Goal: Task Accomplishment & Management: Manage account settings

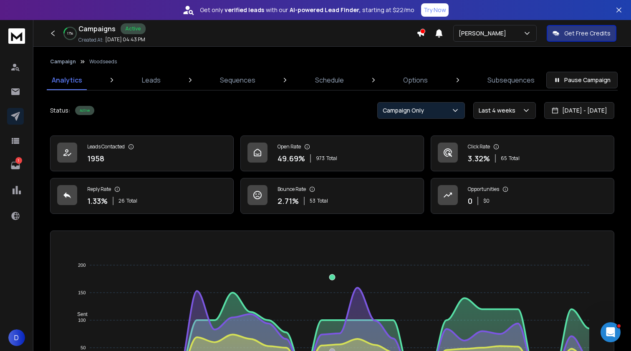
click at [451, 108] on icon at bounding box center [455, 110] width 8 height 8
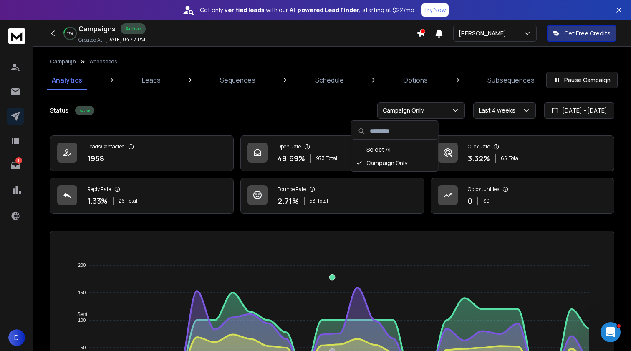
click at [286, 119] on div "Status: Active Pause Campaign Campaign Only Last 4 weeks [DATE] - [DATE] Leads …" at bounding box center [332, 234] width 564 height 264
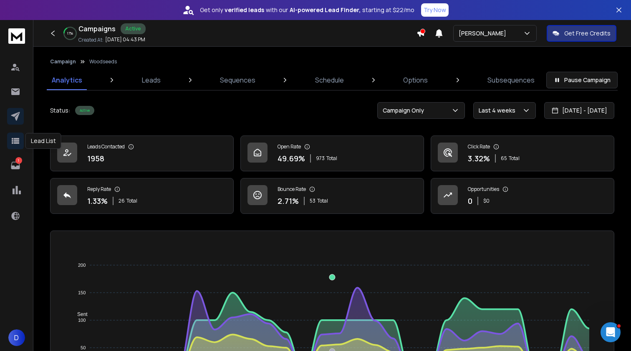
click at [15, 137] on icon at bounding box center [15, 141] width 10 height 10
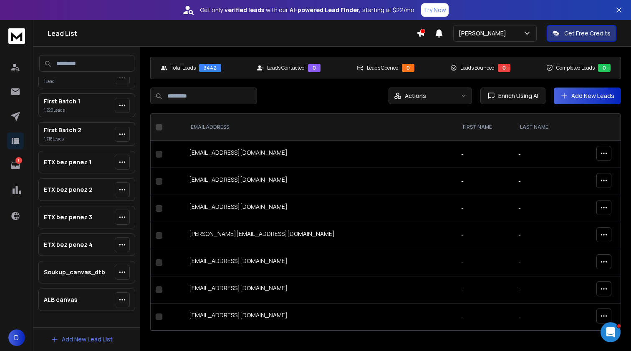
scroll to position [41, 0]
click at [87, 303] on div "ALB canvas" at bounding box center [86, 300] width 97 height 23
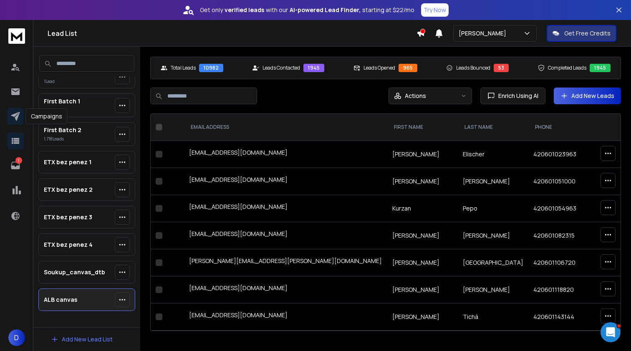
click at [14, 123] on link at bounding box center [15, 116] width 17 height 17
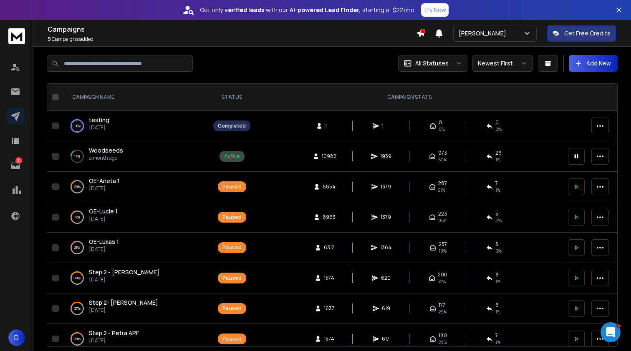
click at [119, 157] on p "a month ago" at bounding box center [106, 158] width 34 height 7
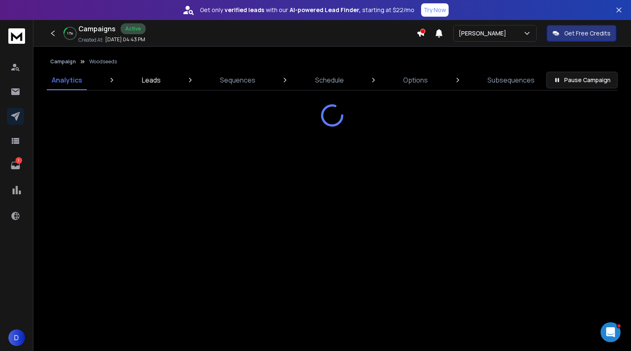
click at [149, 82] on p "Leads" at bounding box center [151, 80] width 19 height 10
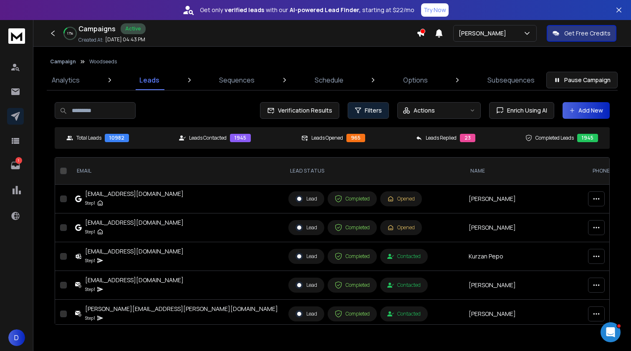
click at [378, 111] on span "Filters" at bounding box center [373, 110] width 17 height 8
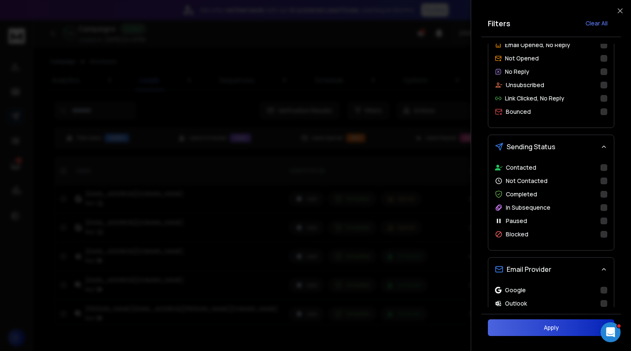
scroll to position [77, 0]
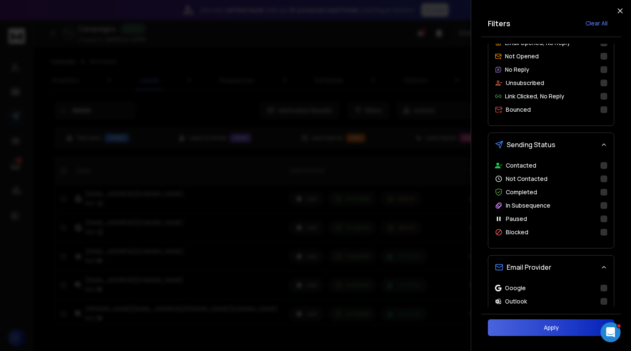
click at [621, 14] on icon "button" at bounding box center [620, 11] width 8 height 8
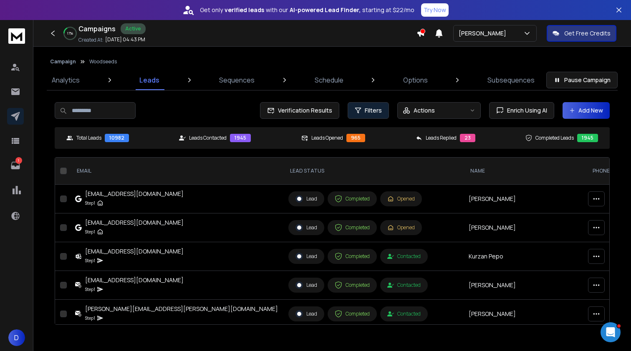
click at [371, 107] on span "Filters" at bounding box center [373, 110] width 17 height 8
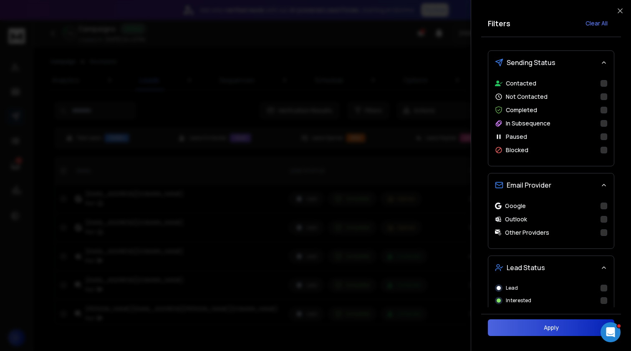
scroll to position [141, 0]
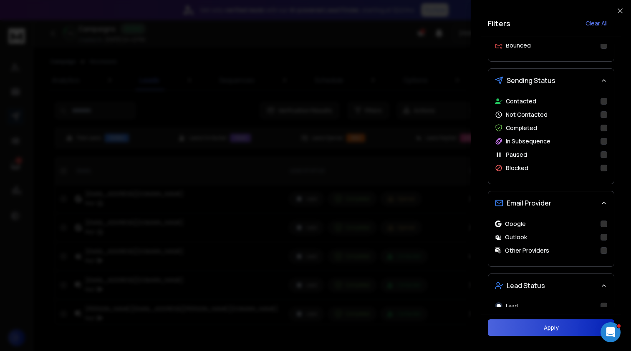
click at [604, 114] on button "Not Contacted" at bounding box center [603, 114] width 7 height 7
click at [536, 325] on button "Apply" at bounding box center [551, 328] width 126 height 17
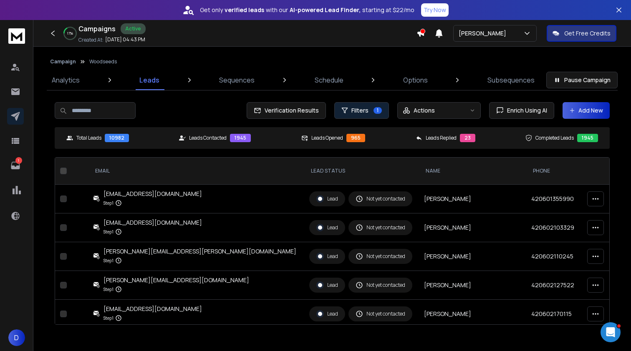
click at [365, 111] on span "Filters" at bounding box center [359, 110] width 17 height 8
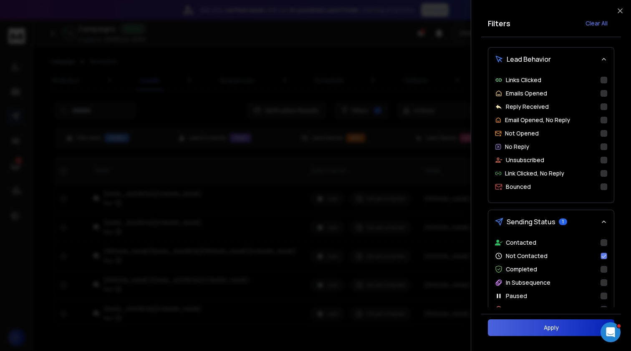
scroll to position [0, 0]
click at [549, 330] on button "Apply" at bounding box center [551, 328] width 126 height 17
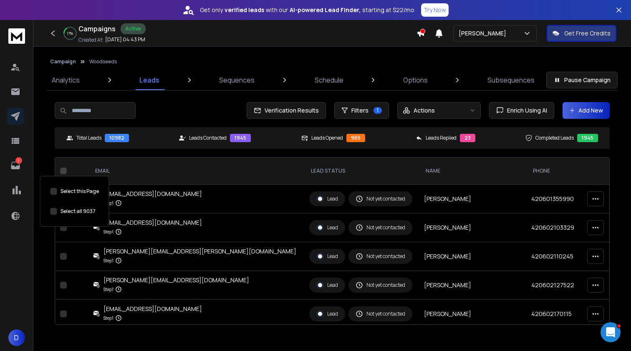
click at [64, 172] on button "Select this Page" at bounding box center [63, 171] width 7 height 7
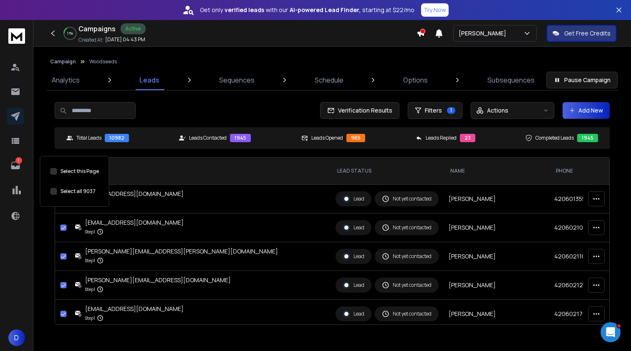
click at [62, 168] on button "Select this Page" at bounding box center [63, 171] width 7 height 7
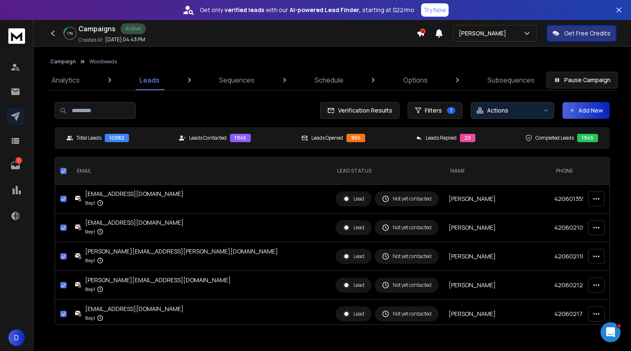
click at [524, 106] on div "Actions" at bounding box center [507, 110] width 63 height 8
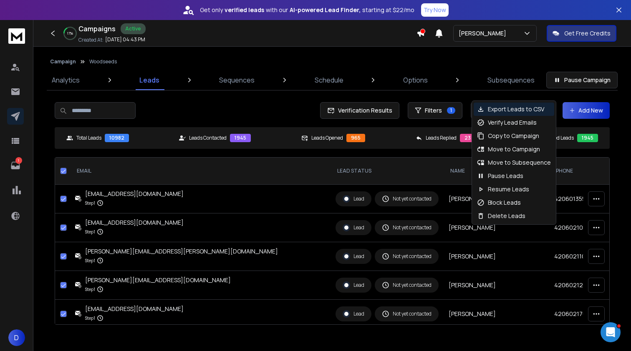
click at [330, 158] on th "LEAD STATUS" at bounding box center [386, 171] width 113 height 27
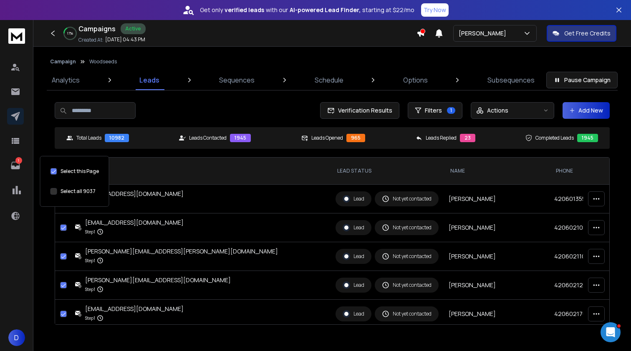
click at [66, 168] on button "Select this Page" at bounding box center [63, 171] width 7 height 7
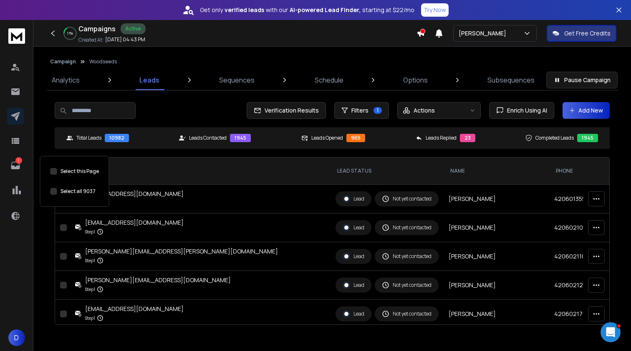
click at [53, 194] on button "Select this Page" at bounding box center [53, 191] width 7 height 7
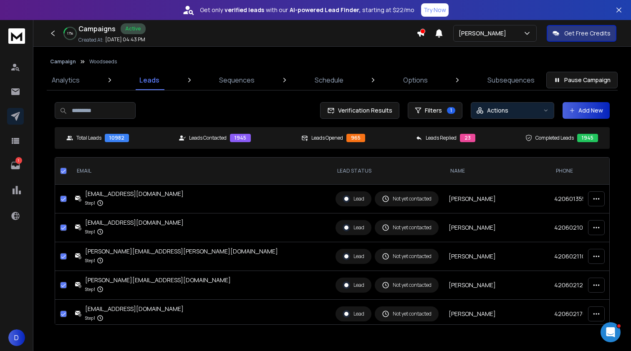
click at [522, 102] on button "Actions" at bounding box center [512, 110] width 83 height 17
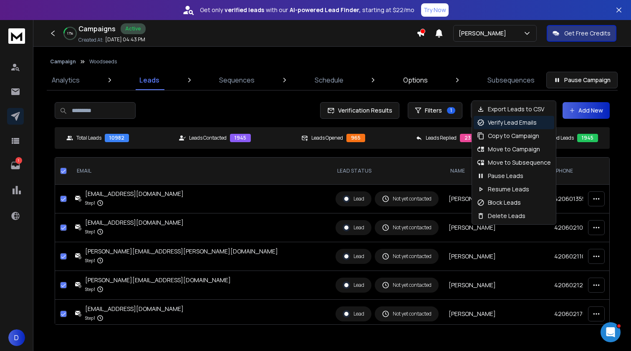
click at [409, 70] on link "Options" at bounding box center [415, 80] width 35 height 20
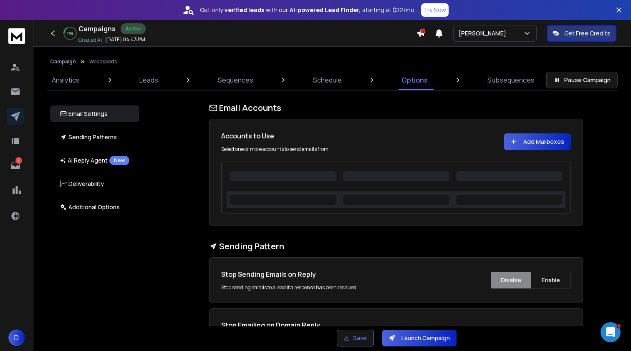
select select "**********"
type input "***"
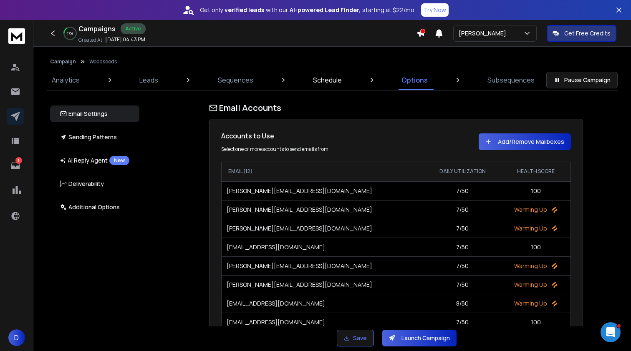
click at [333, 75] on p "Schedule" at bounding box center [327, 80] width 29 height 10
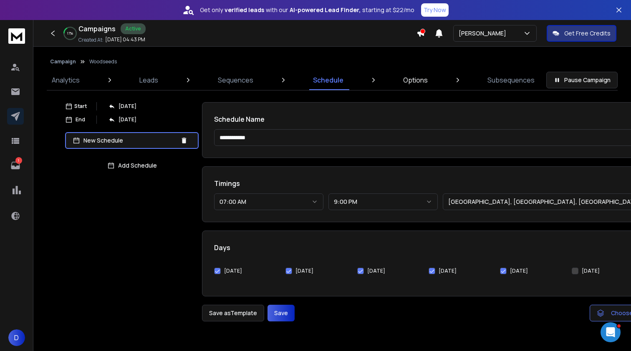
click at [416, 75] on p "Options" at bounding box center [415, 80] width 25 height 10
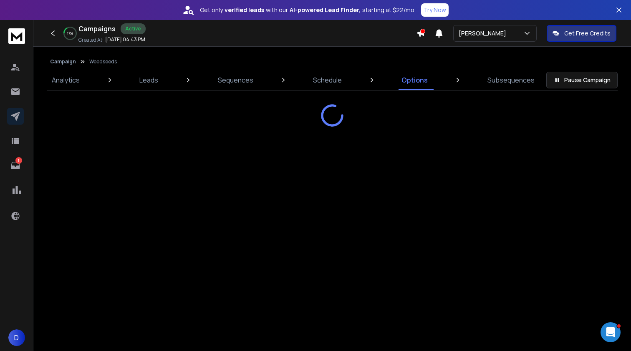
select select "**********"
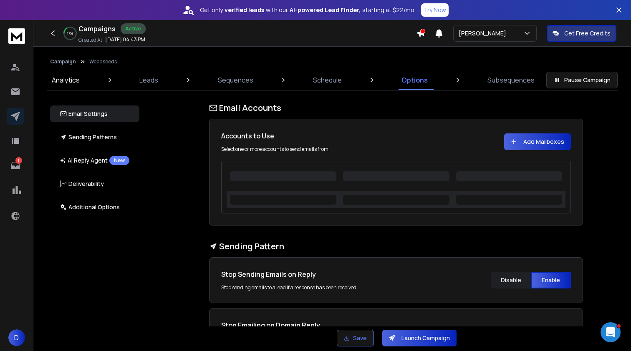
click at [62, 75] on p "Analytics" at bounding box center [66, 80] width 28 height 10
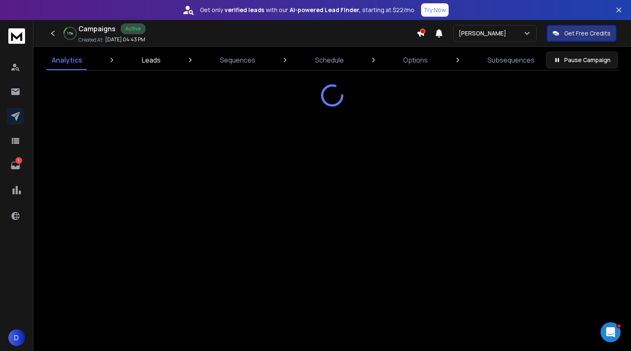
click at [145, 63] on p "Leads" at bounding box center [151, 60] width 19 height 10
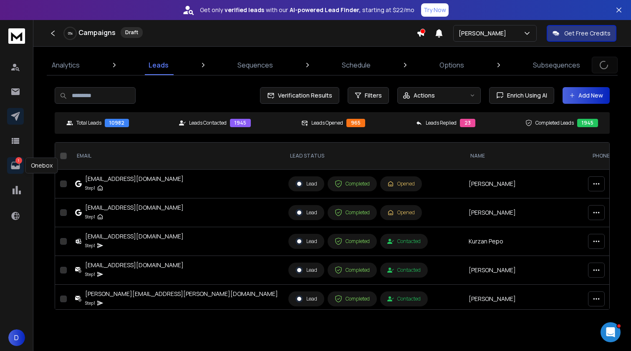
click at [18, 167] on icon at bounding box center [15, 166] width 9 height 8
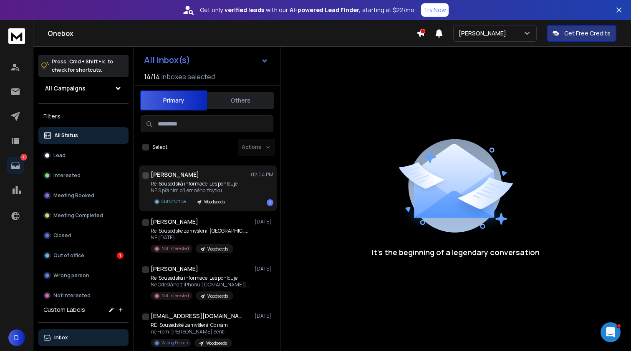
click at [244, 192] on div "Re: Sousedská informace: Les pohlcuje NE S přáním příjemného zbytku Out Of Offi…" at bounding box center [212, 193] width 123 height 25
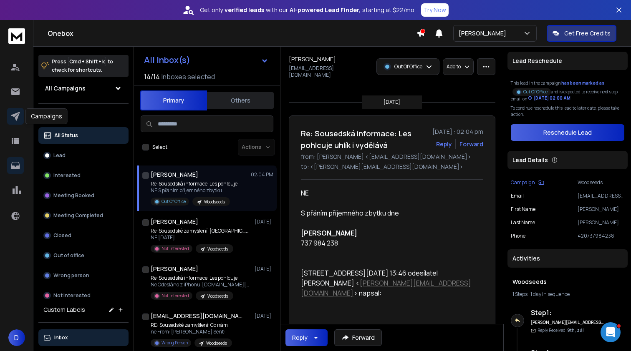
click at [15, 116] on icon at bounding box center [15, 116] width 9 height 9
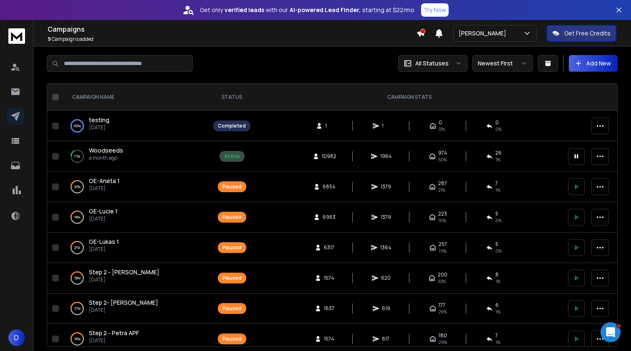
click at [117, 153] on span "Woodseeds" at bounding box center [106, 150] width 34 height 8
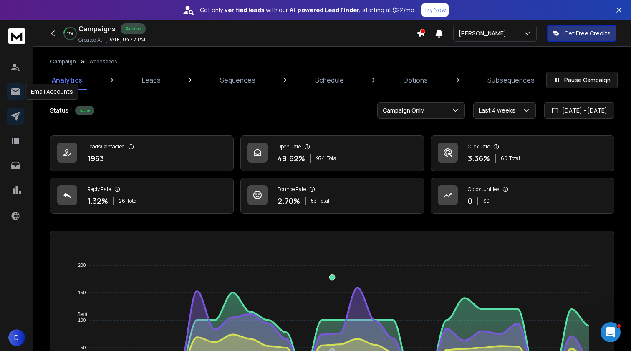
click at [13, 96] on icon at bounding box center [15, 92] width 10 height 10
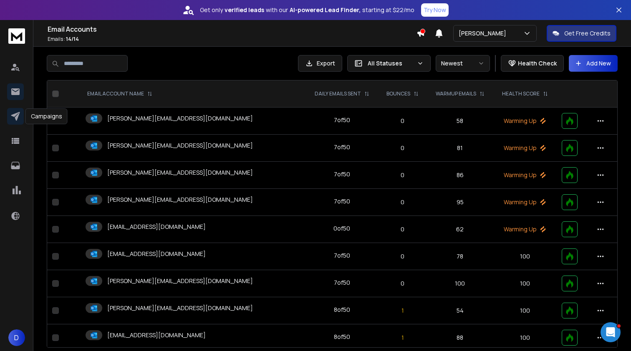
click at [22, 118] on link at bounding box center [15, 116] width 17 height 17
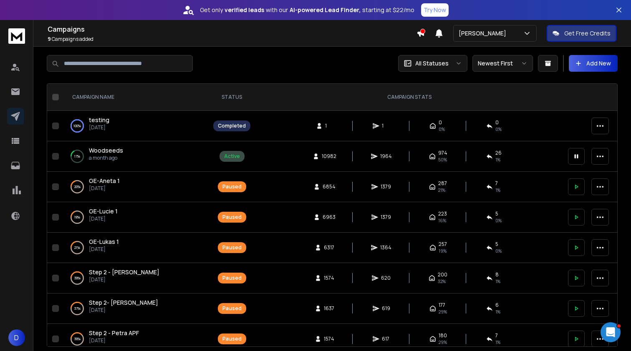
click at [93, 118] on span "testing" at bounding box center [99, 120] width 20 height 8
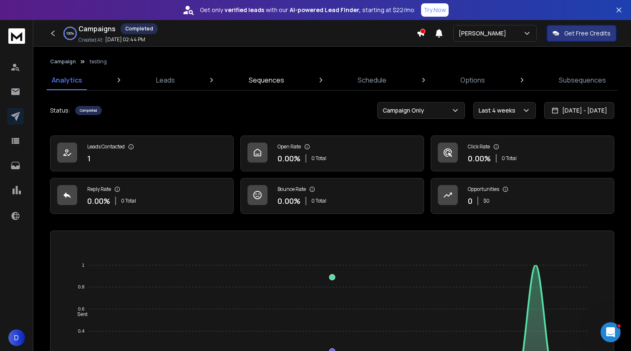
click at [268, 84] on p "Sequences" at bounding box center [266, 80] width 35 height 10
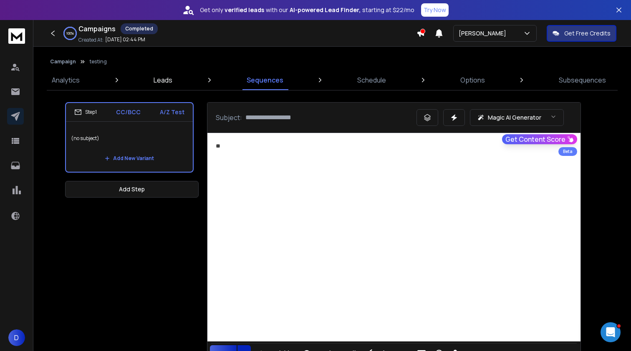
click at [159, 81] on p "Leads" at bounding box center [163, 80] width 19 height 10
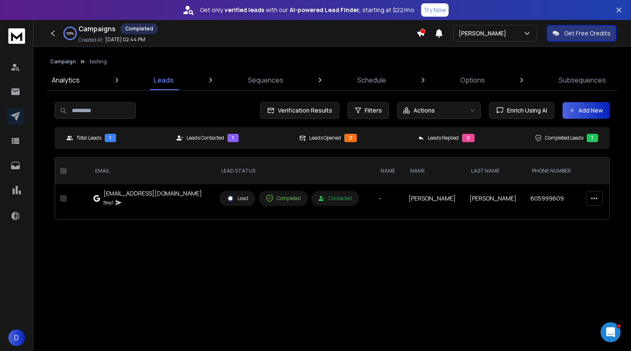
click at [64, 80] on p "Analytics" at bounding box center [66, 80] width 28 height 10
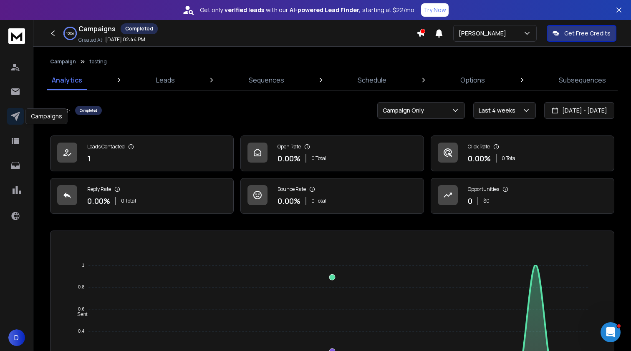
click at [15, 115] on icon at bounding box center [15, 116] width 9 height 9
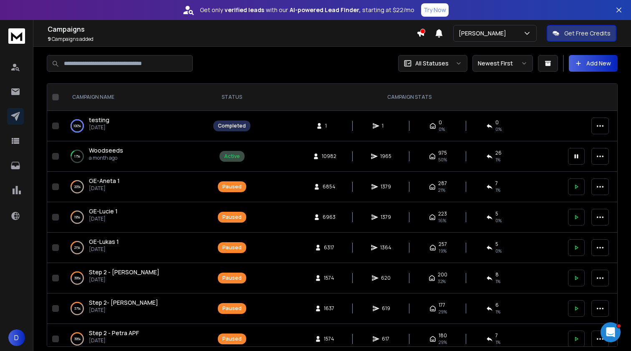
click at [99, 149] on span "Woodseeds" at bounding box center [106, 150] width 34 height 8
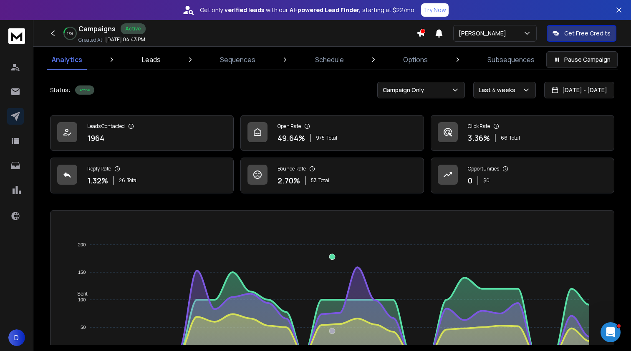
scroll to position [20, 0]
